Goal: Task Accomplishment & Management: Use online tool/utility

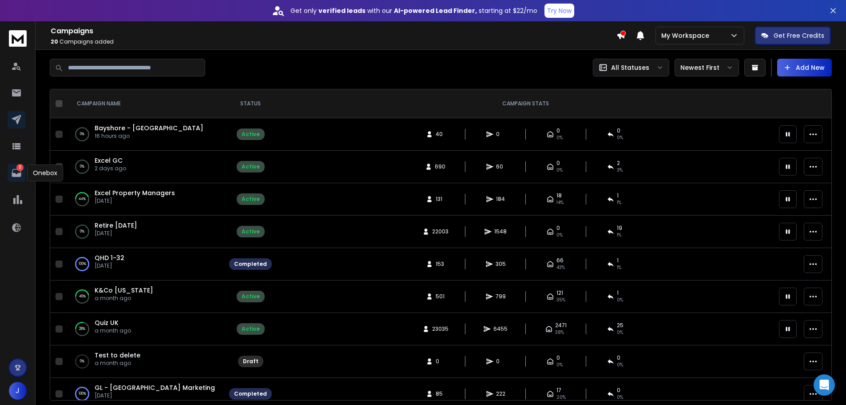
click at [18, 167] on p "2" at bounding box center [19, 167] width 7 height 7
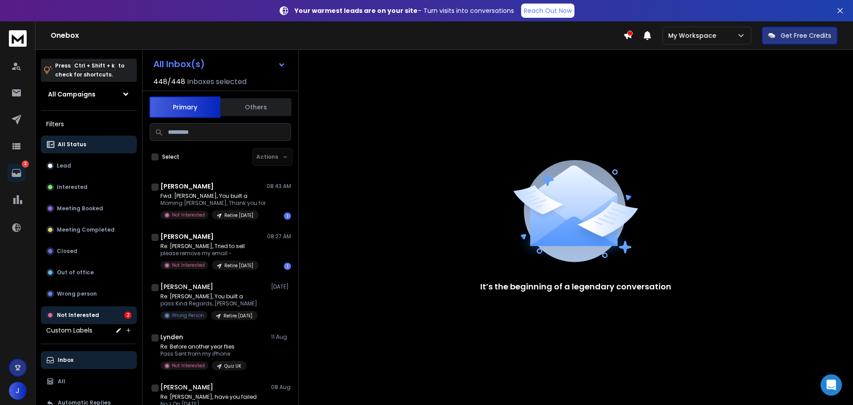
click at [87, 315] on p "Not Interested" at bounding box center [78, 314] width 42 height 7
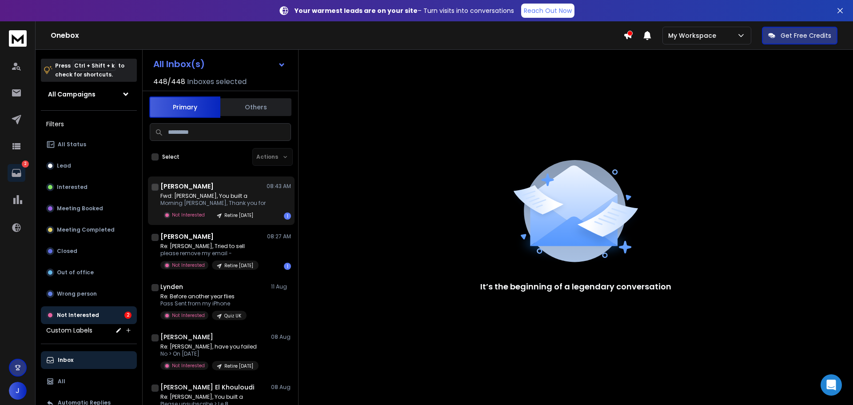
click at [206, 197] on p "Fwd: Clara, You built a" at bounding box center [212, 195] width 105 height 7
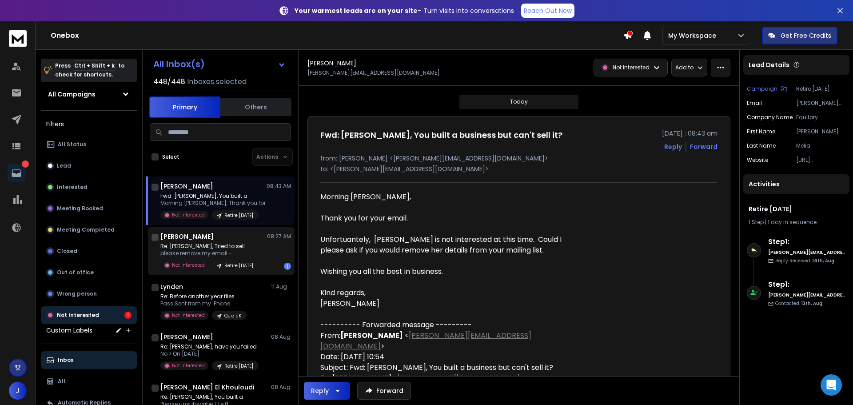
click at [205, 251] on p "please remove my email -" at bounding box center [209, 253] width 98 height 7
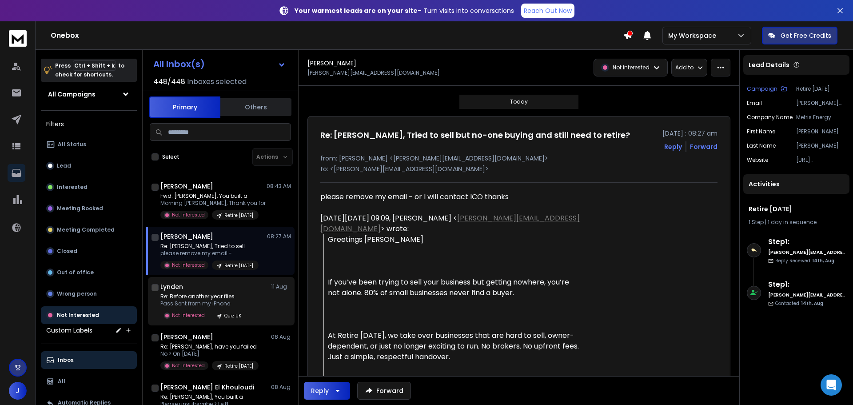
click at [190, 306] on p "Pass Sent from my iPhone" at bounding box center [203, 303] width 86 height 7
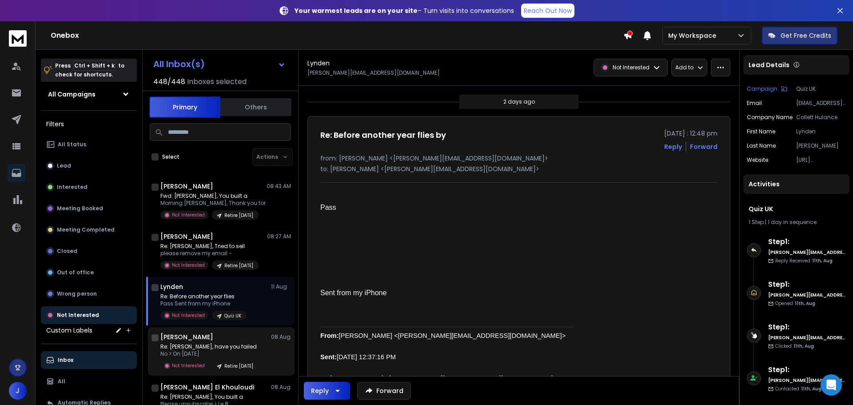
click at [191, 346] on p "Re: Geoff, have you failed" at bounding box center [209, 346] width 98 height 7
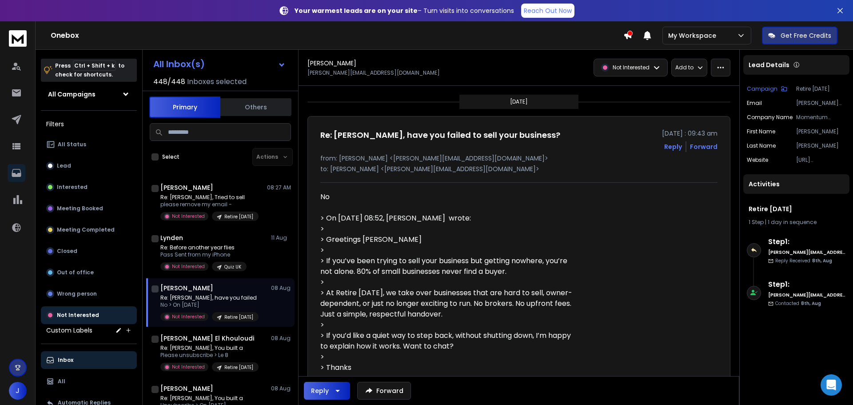
scroll to position [59, 0]
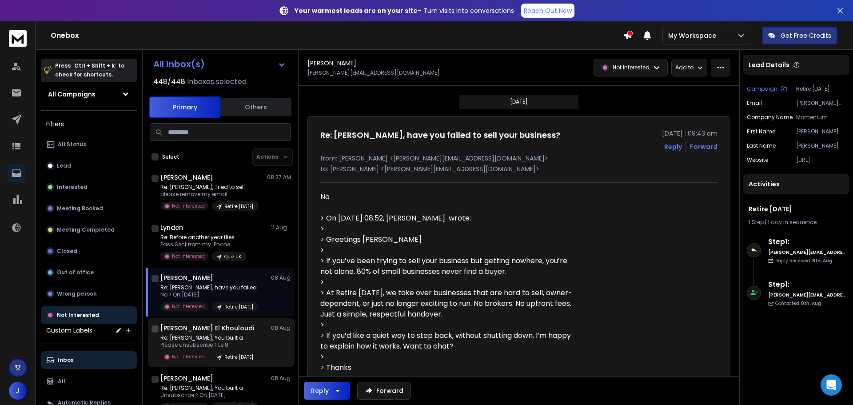
click at [193, 338] on p "Re: Nordine, You built a" at bounding box center [209, 337] width 98 height 7
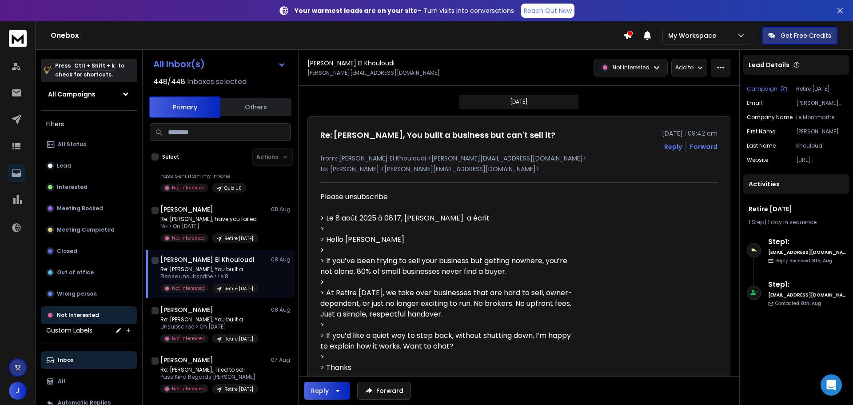
scroll to position [133, 0]
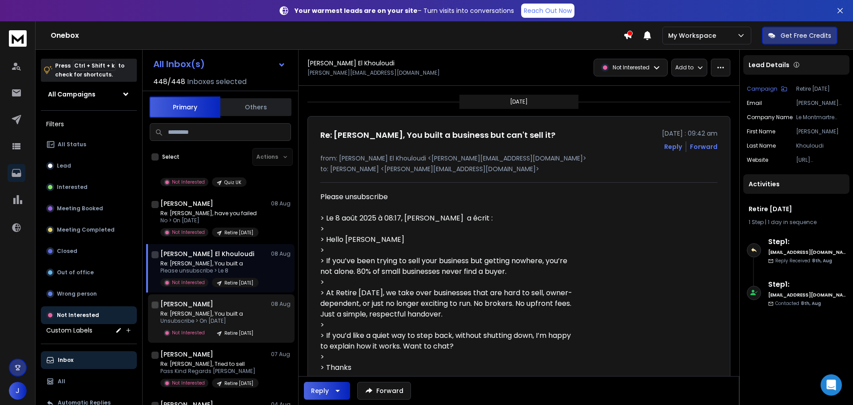
click at [195, 315] on p "Re: Gabriel, You built a" at bounding box center [209, 313] width 98 height 7
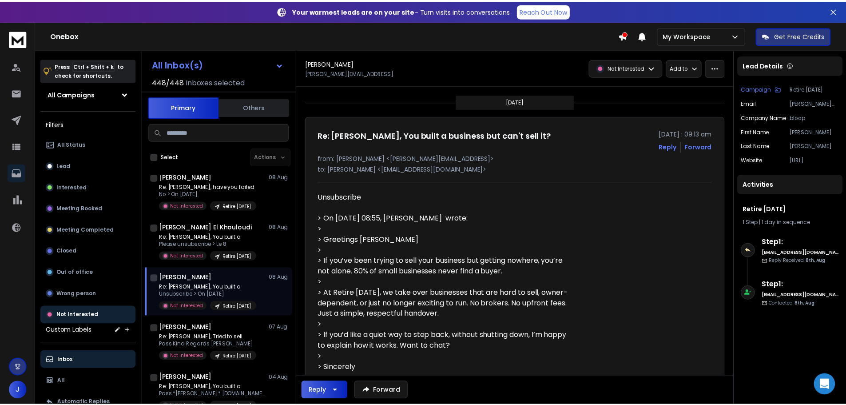
scroll to position [178, 0]
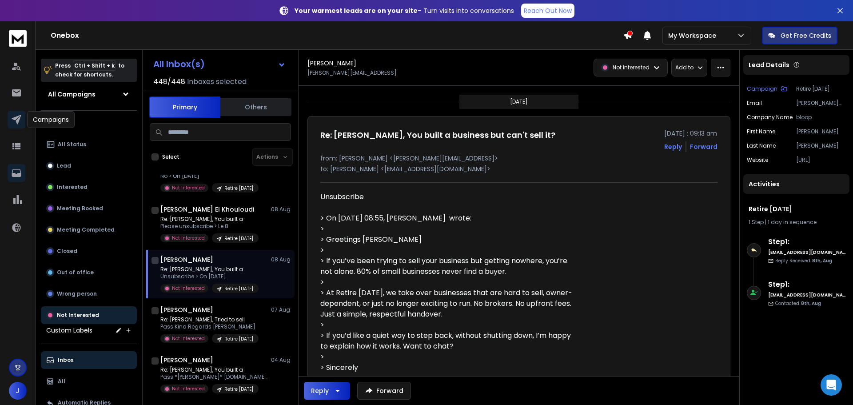
click at [16, 118] on icon at bounding box center [16, 119] width 9 height 9
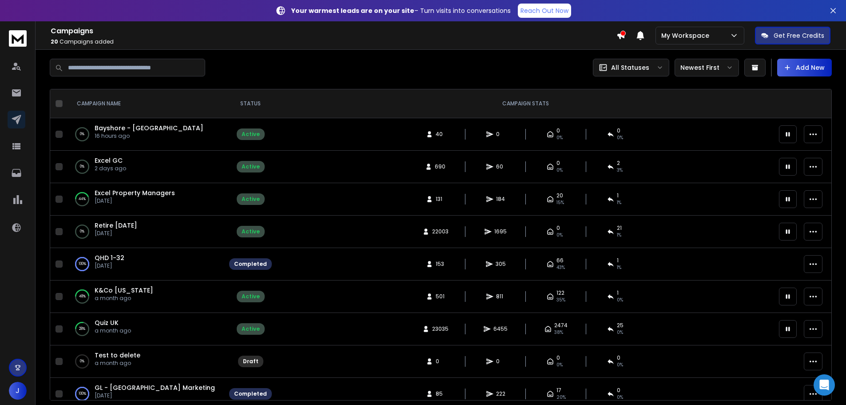
click at [131, 224] on span "Retire [DATE]" at bounding box center [116, 225] width 43 height 9
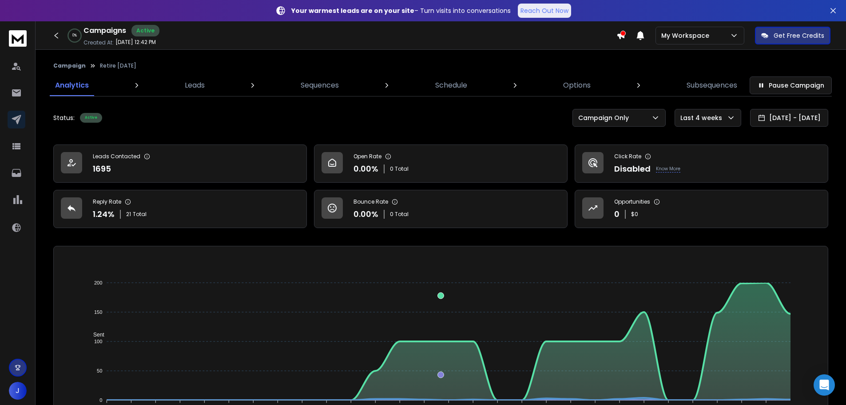
click at [541, 11] on p "Reach Out Now" at bounding box center [545, 10] width 48 height 9
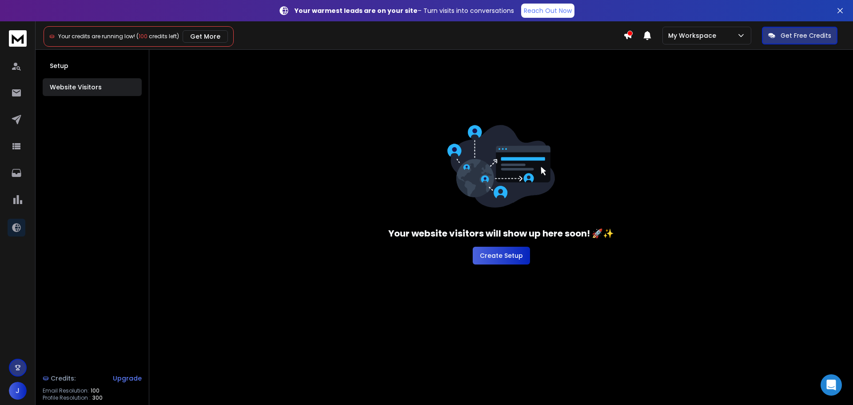
click at [513, 258] on button "Create Setup" at bounding box center [501, 256] width 57 height 18
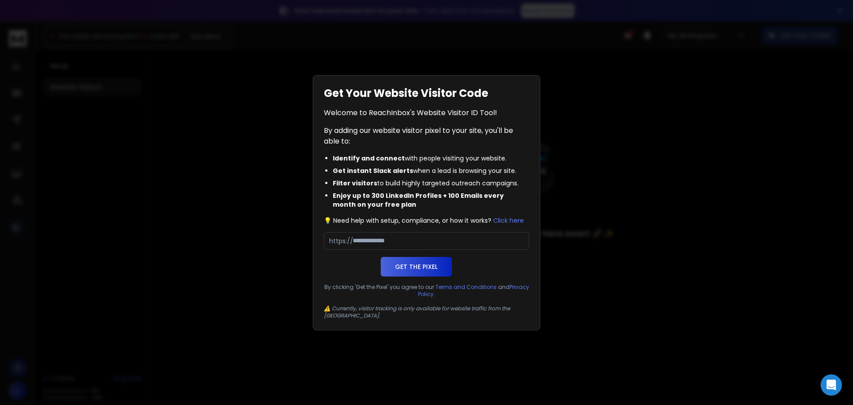
click at [418, 268] on button "Get the Pixel" at bounding box center [416, 267] width 71 height 20
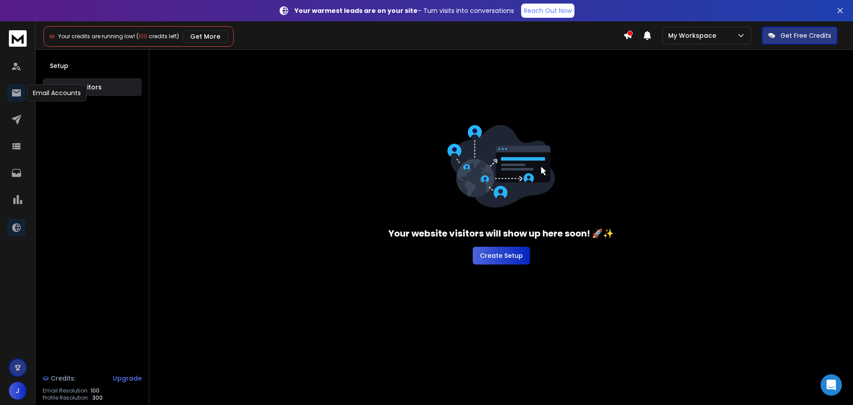
click at [18, 93] on icon at bounding box center [16, 92] width 9 height 7
